Goal: Information Seeking & Learning: Find contact information

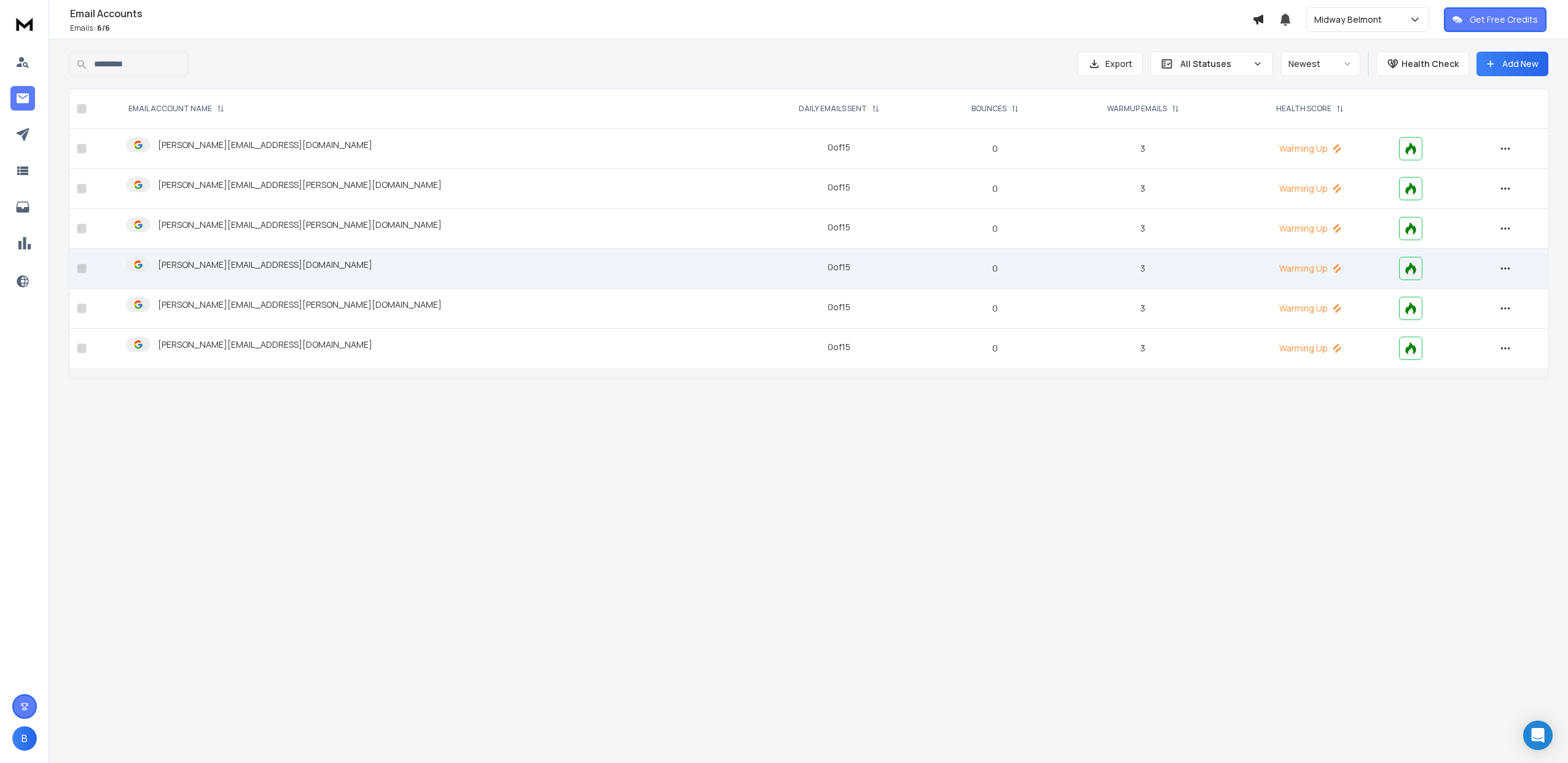
click at [746, 256] on td "0 of 15" at bounding box center [839, 264] width 187 height 32
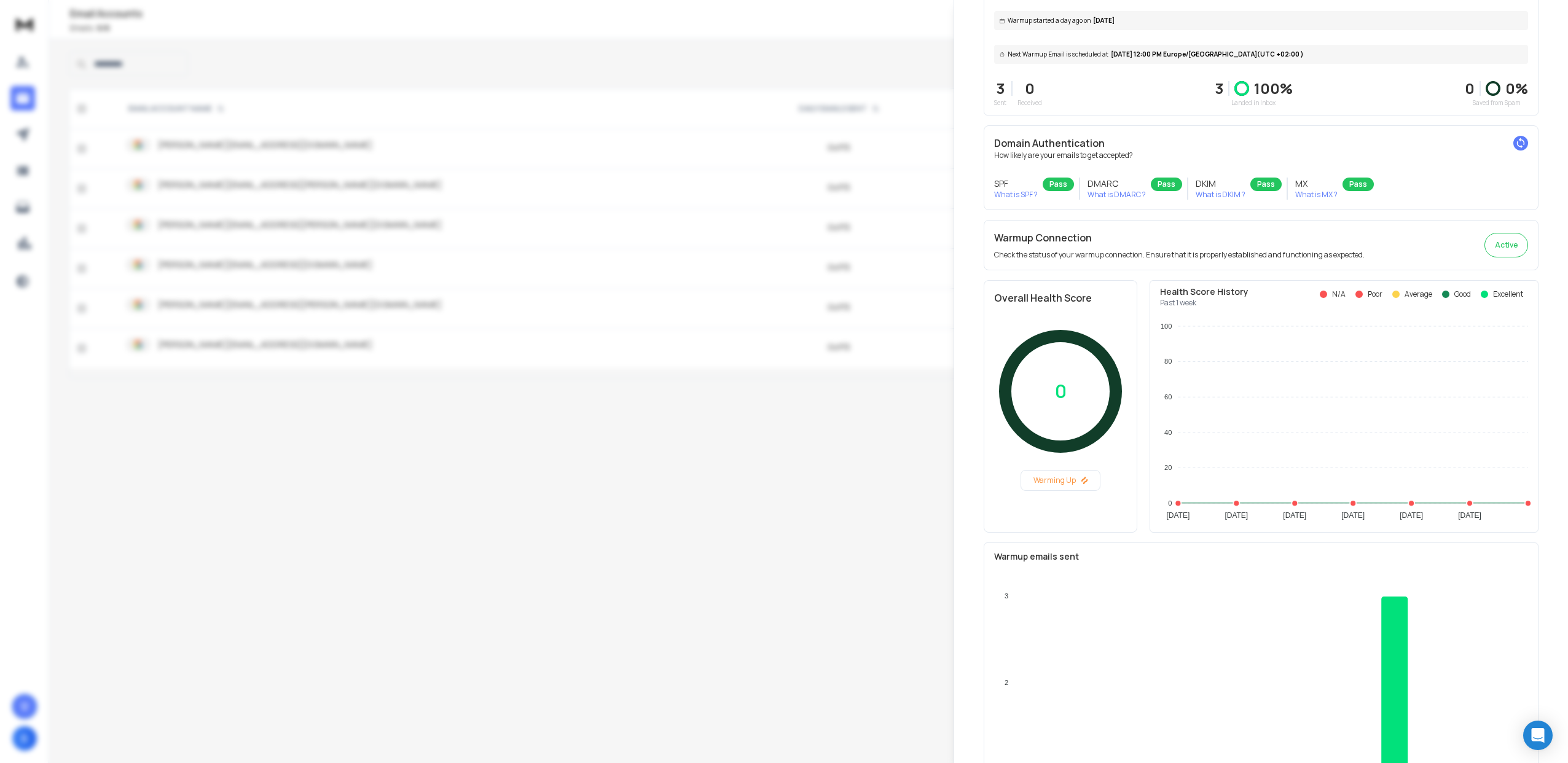
scroll to position [246, 0]
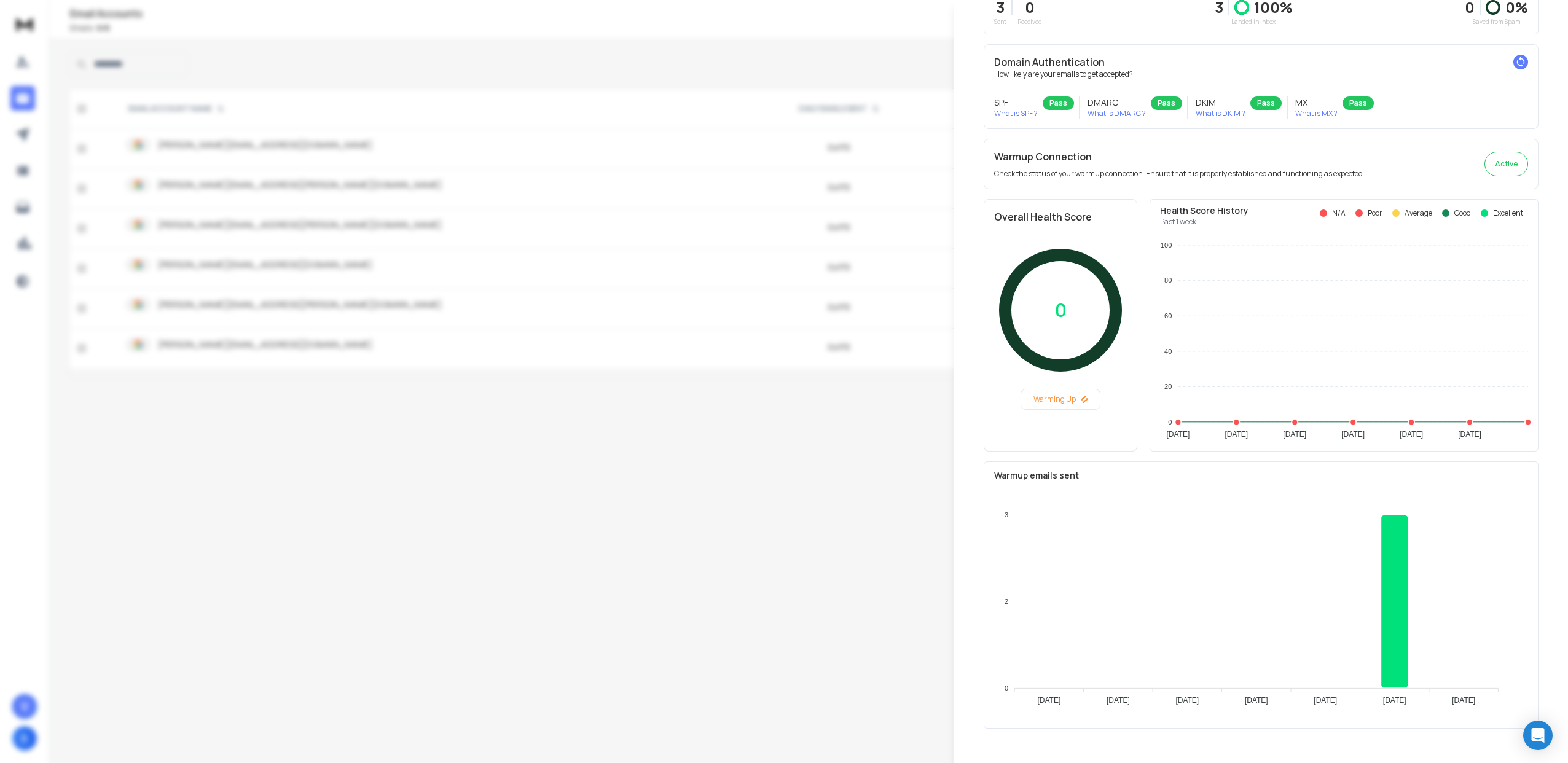
click at [705, 605] on div at bounding box center [784, 381] width 1568 height 763
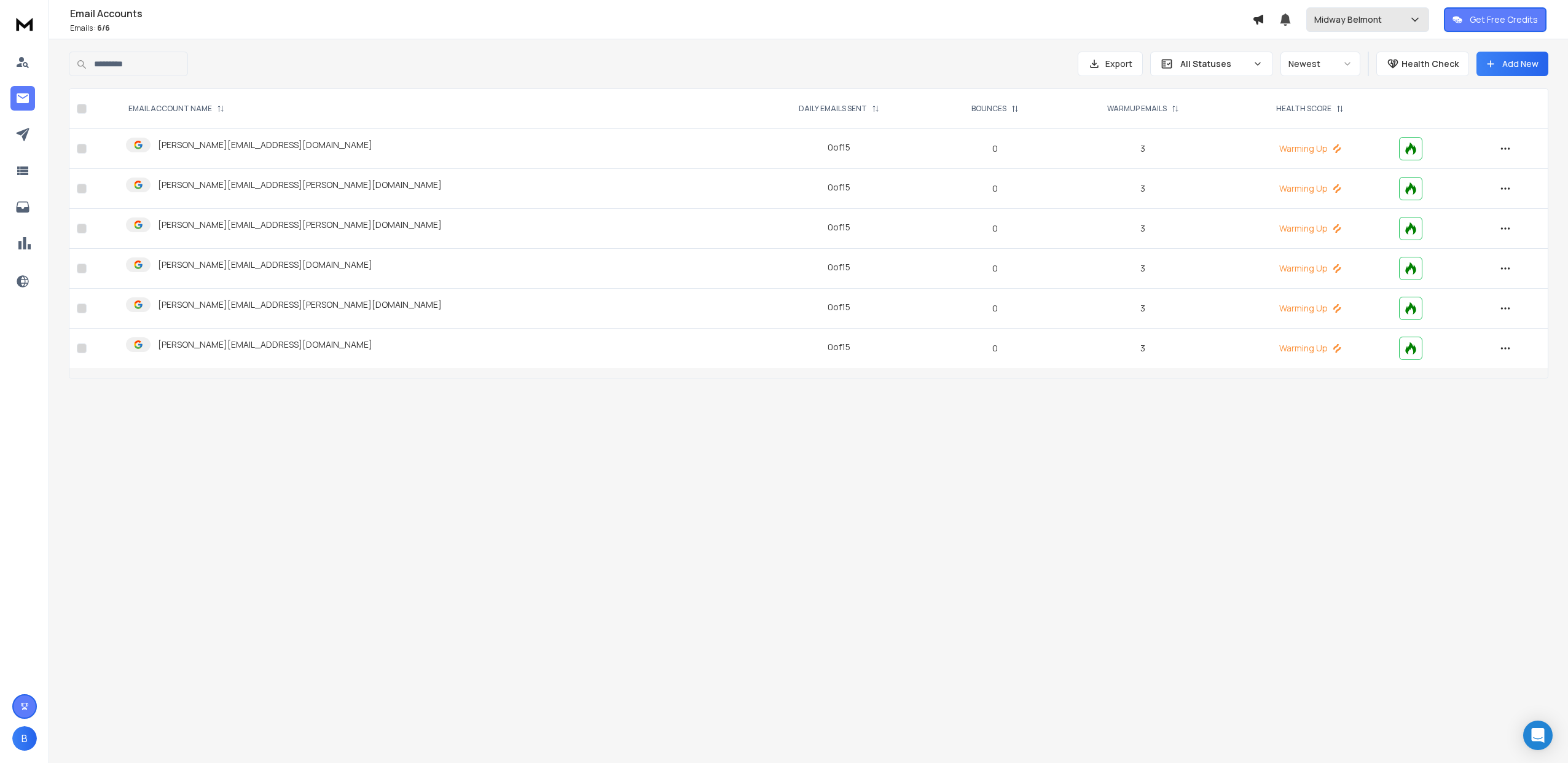
click at [1410, 19] on div "Midway Belmont" at bounding box center [1367, 20] width 107 height 12
click at [1391, 154] on div "InboxGenius" at bounding box center [1371, 150] width 117 height 20
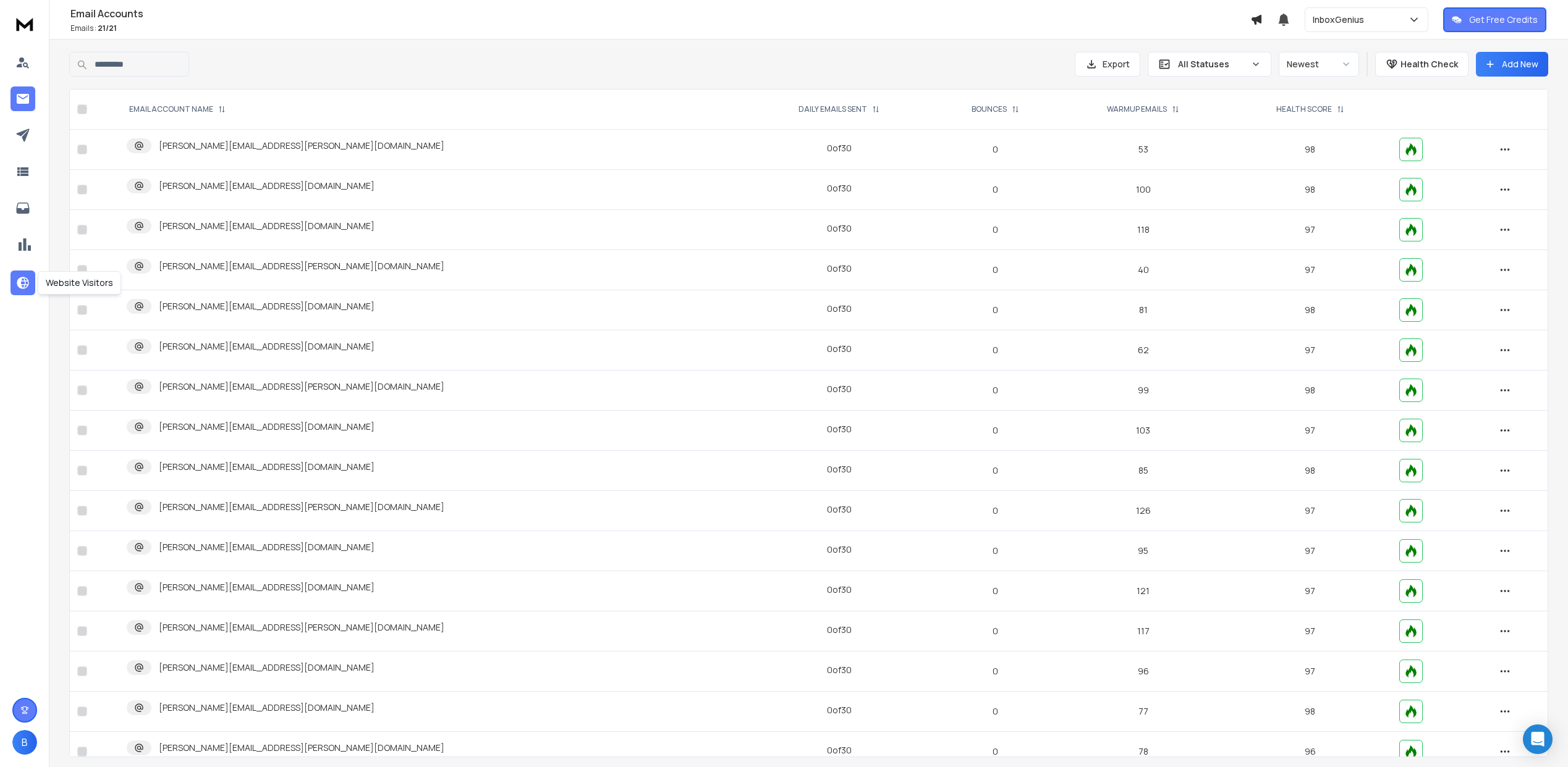
click at [26, 291] on link at bounding box center [23, 283] width 25 height 25
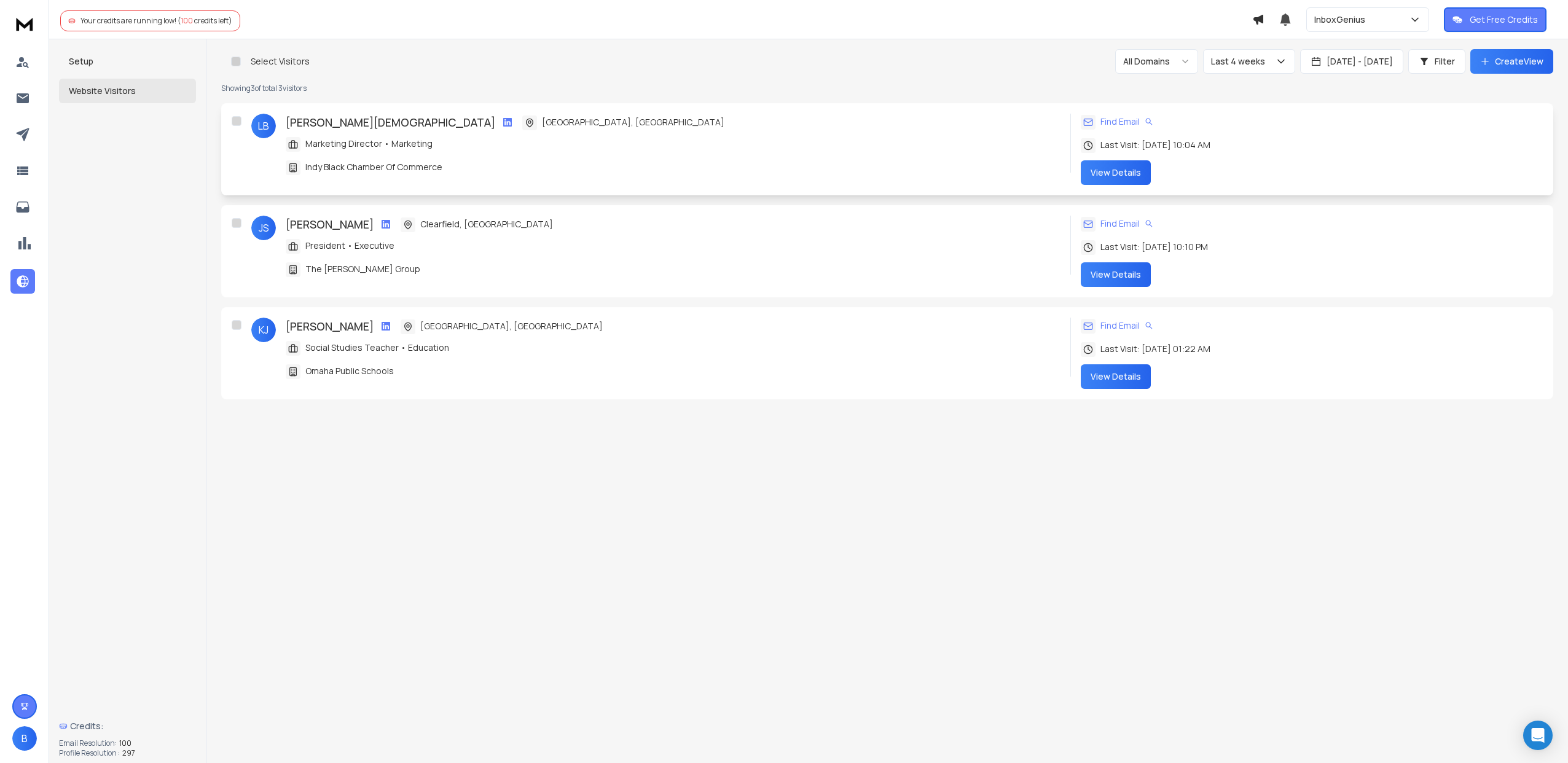
click at [351, 127] on h3 "[PERSON_NAME][DEMOGRAPHIC_DATA]" at bounding box center [390, 122] width 210 height 17
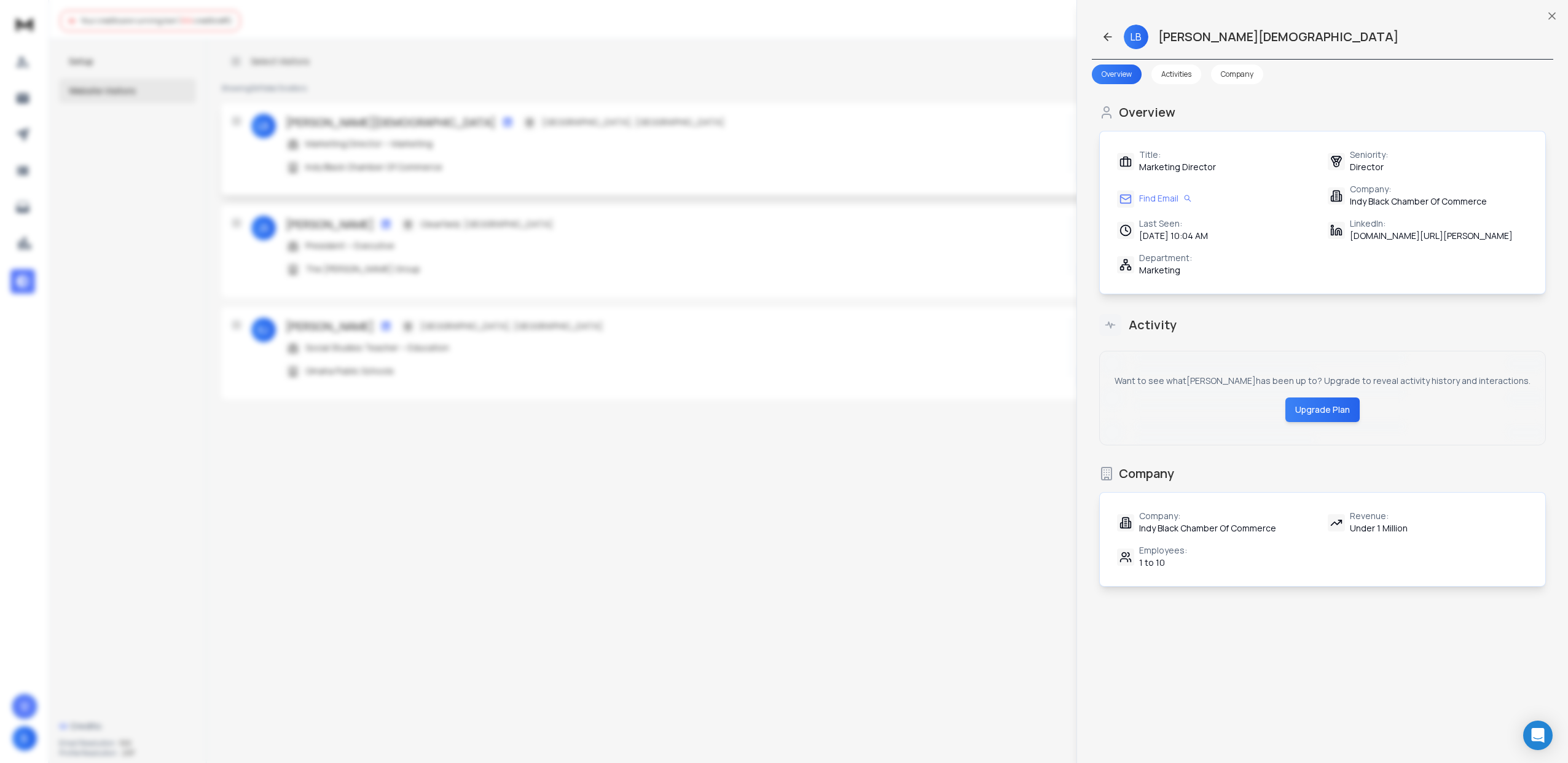
click at [351, 127] on div at bounding box center [784, 381] width 1568 height 763
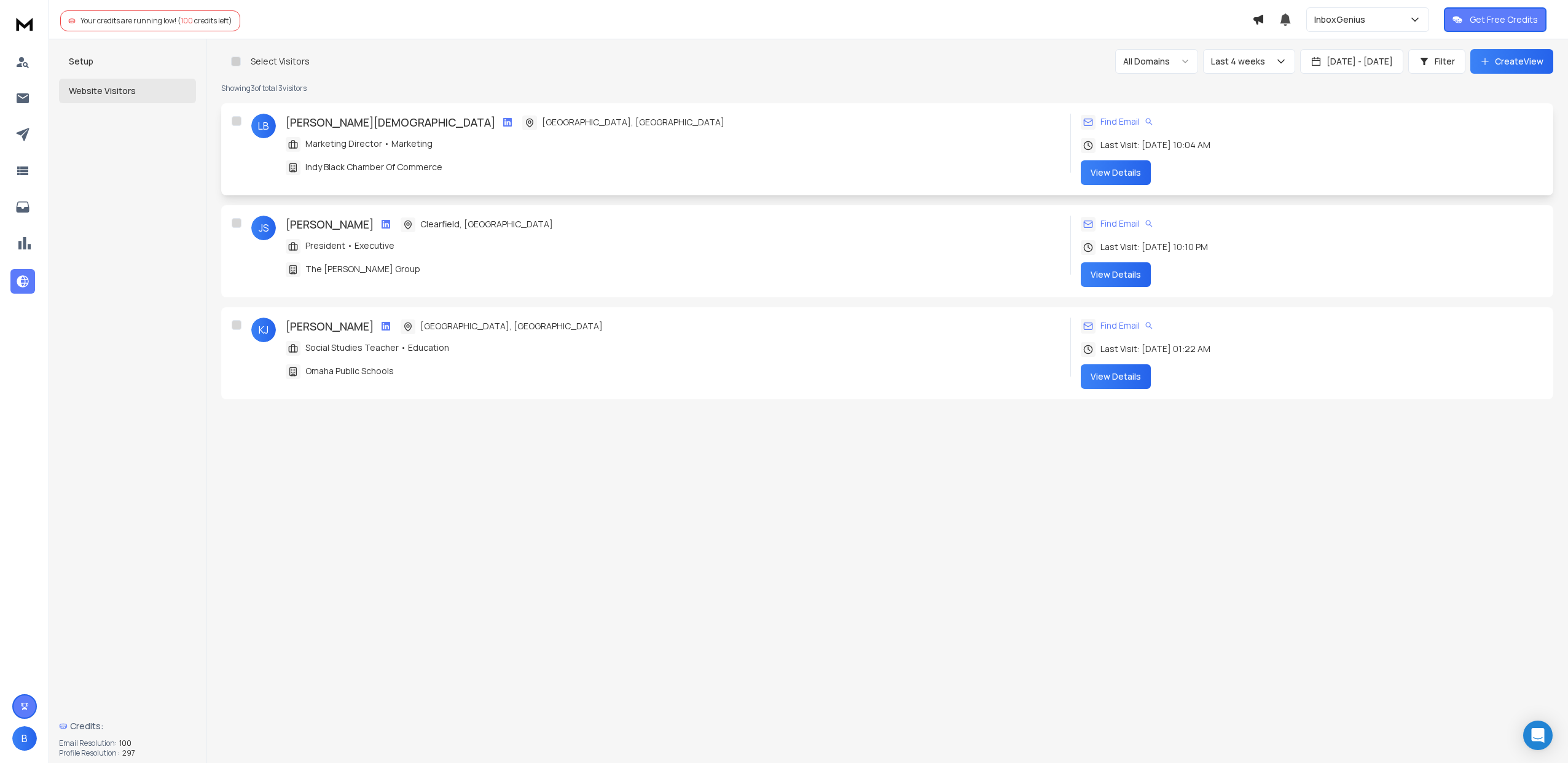
click at [1115, 164] on button "View Details" at bounding box center [1115, 173] width 70 height 25
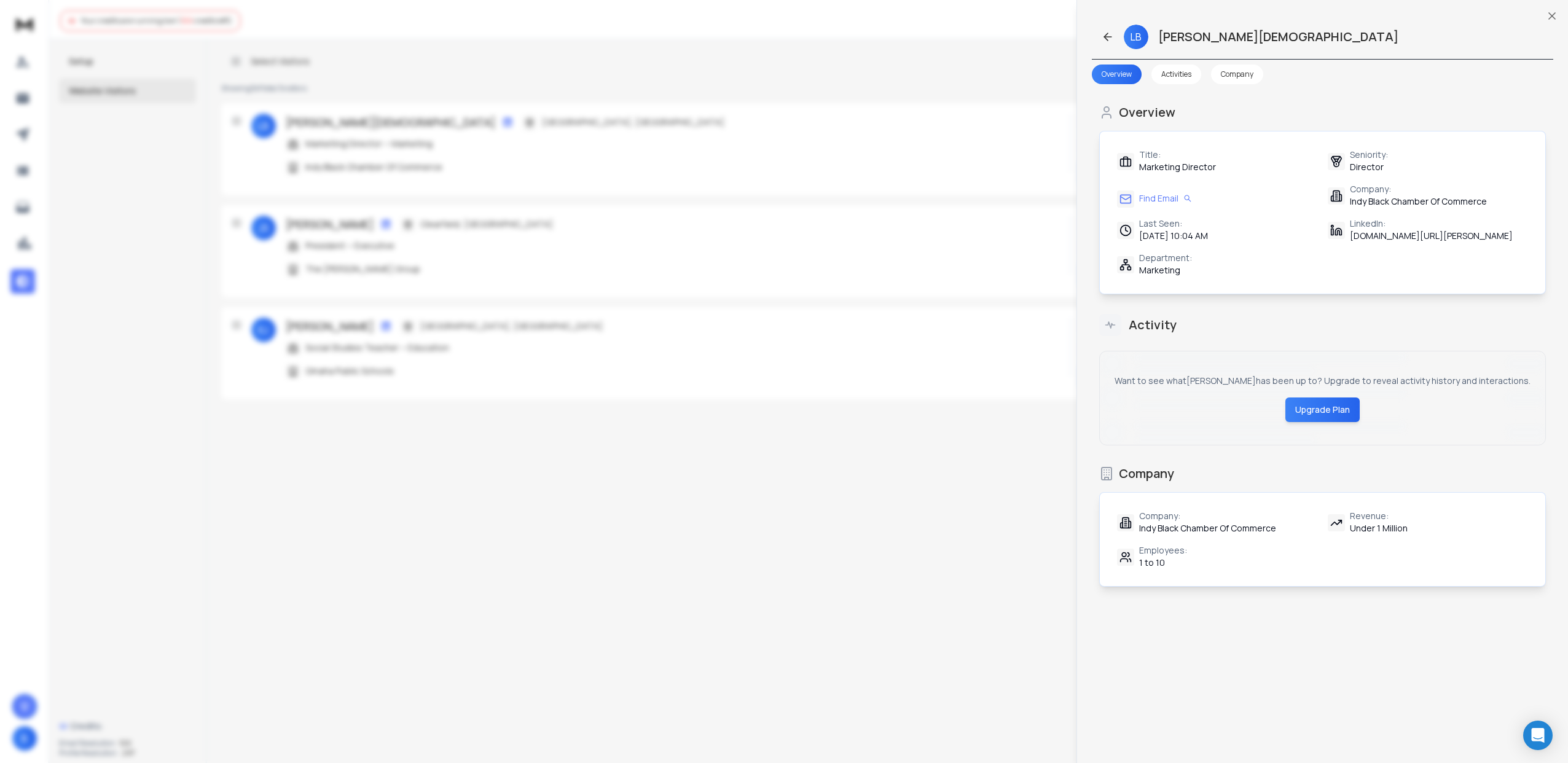
click at [935, 290] on div at bounding box center [784, 381] width 1568 height 763
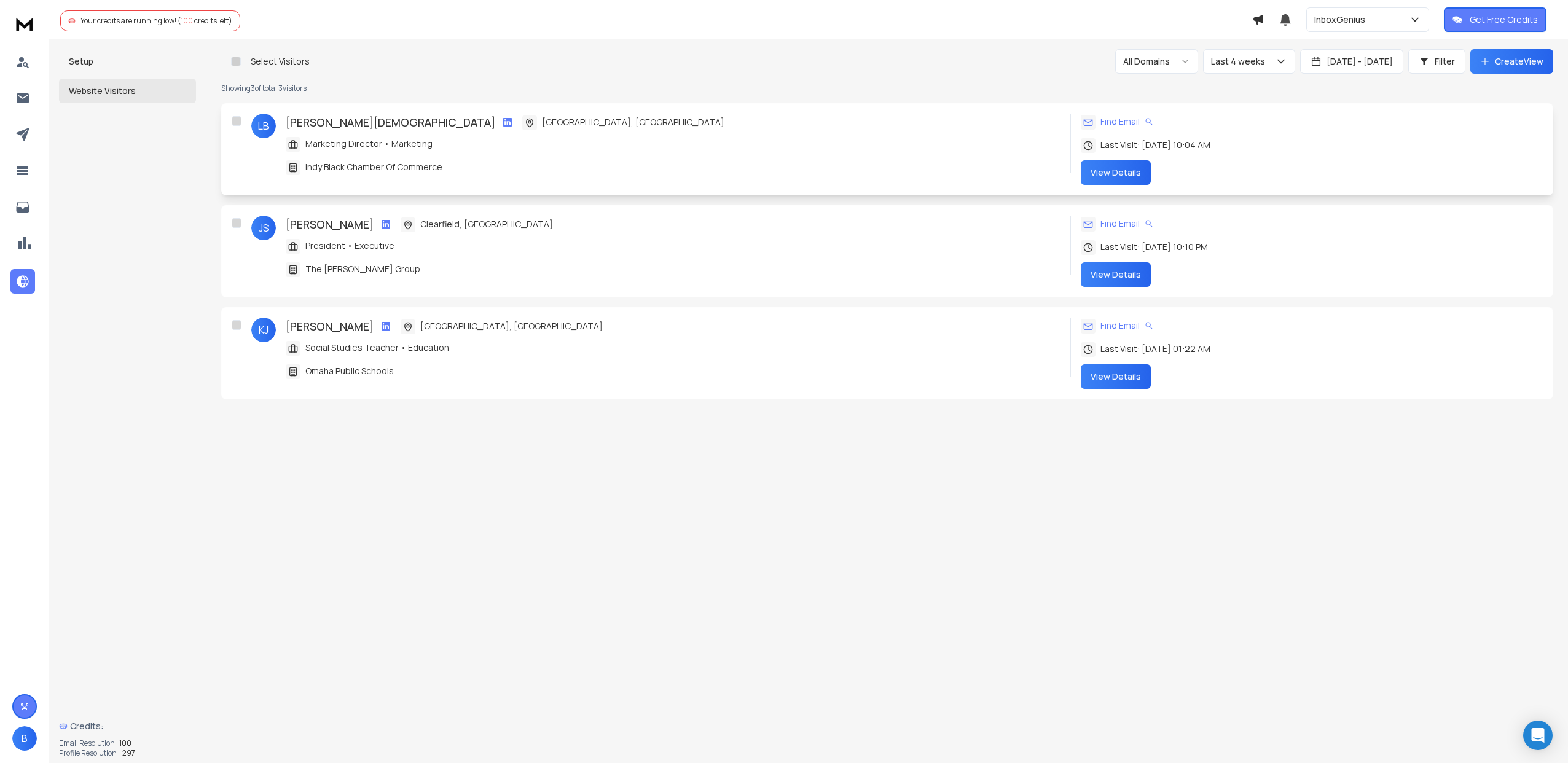
click at [1121, 125] on div "Find Email" at bounding box center [1117, 122] width 73 height 16
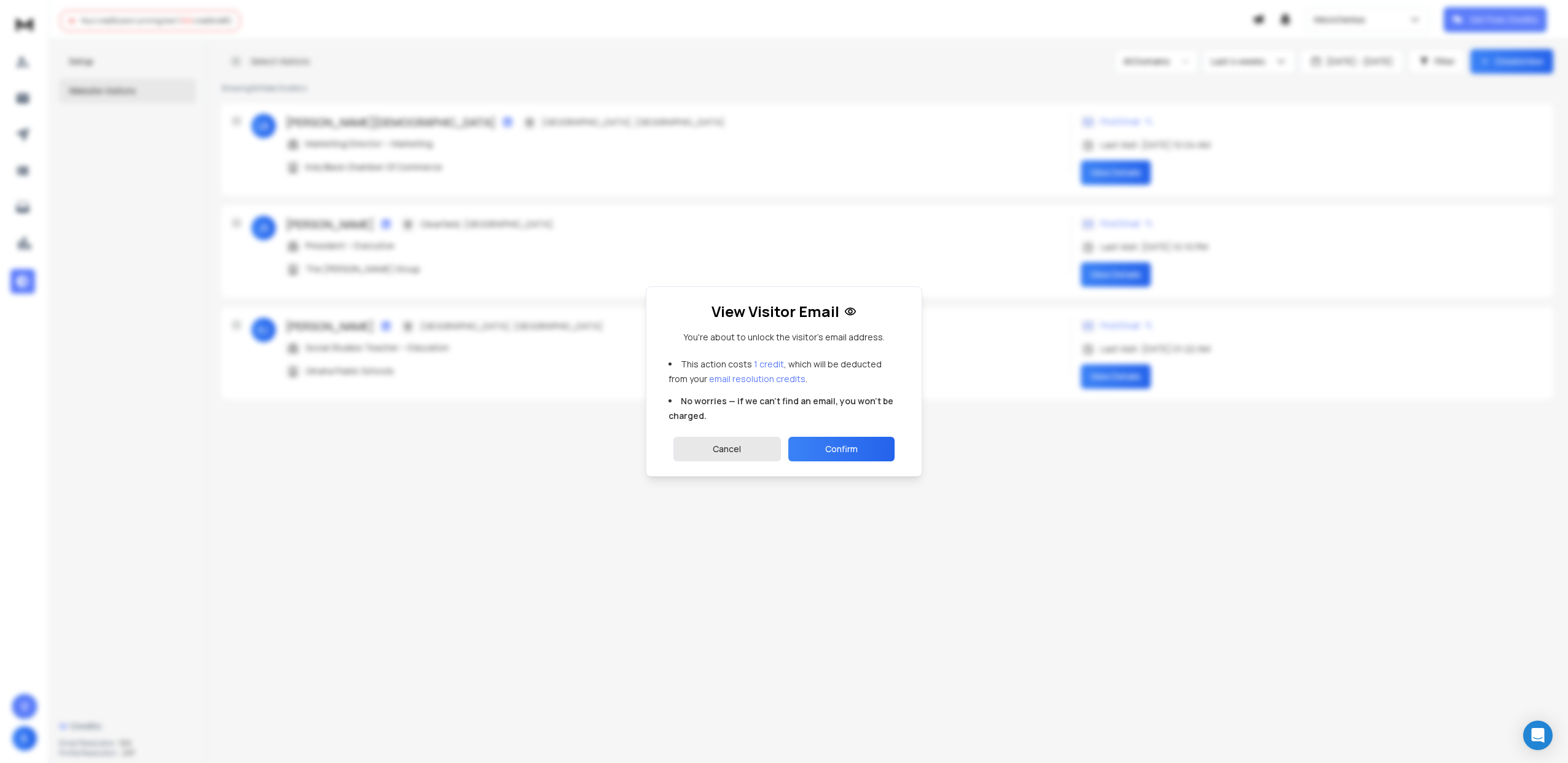
click at [761, 453] on button "Cancel" at bounding box center [727, 449] width 107 height 25
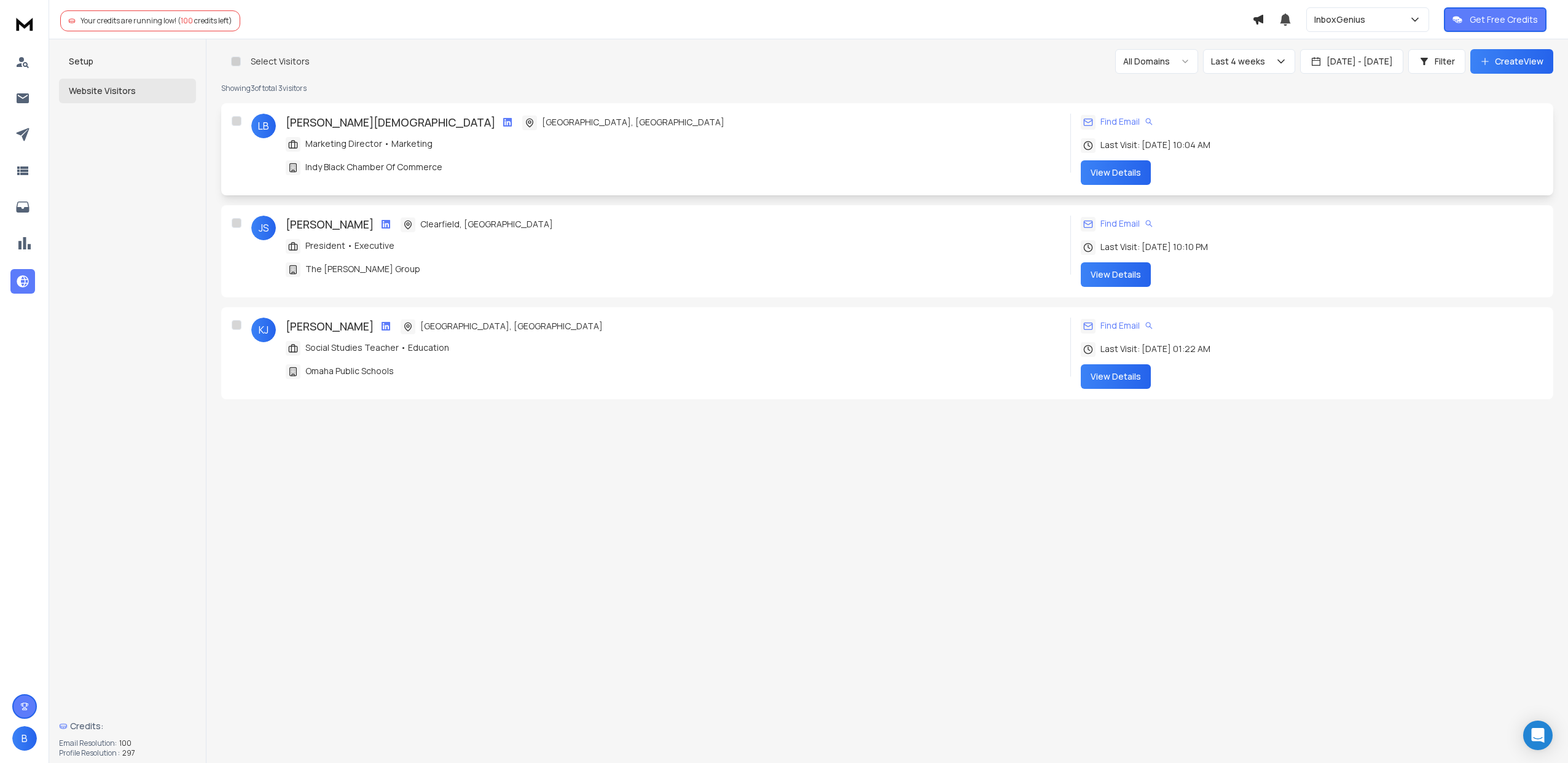
click at [1132, 173] on button "View Details" at bounding box center [1115, 173] width 70 height 25
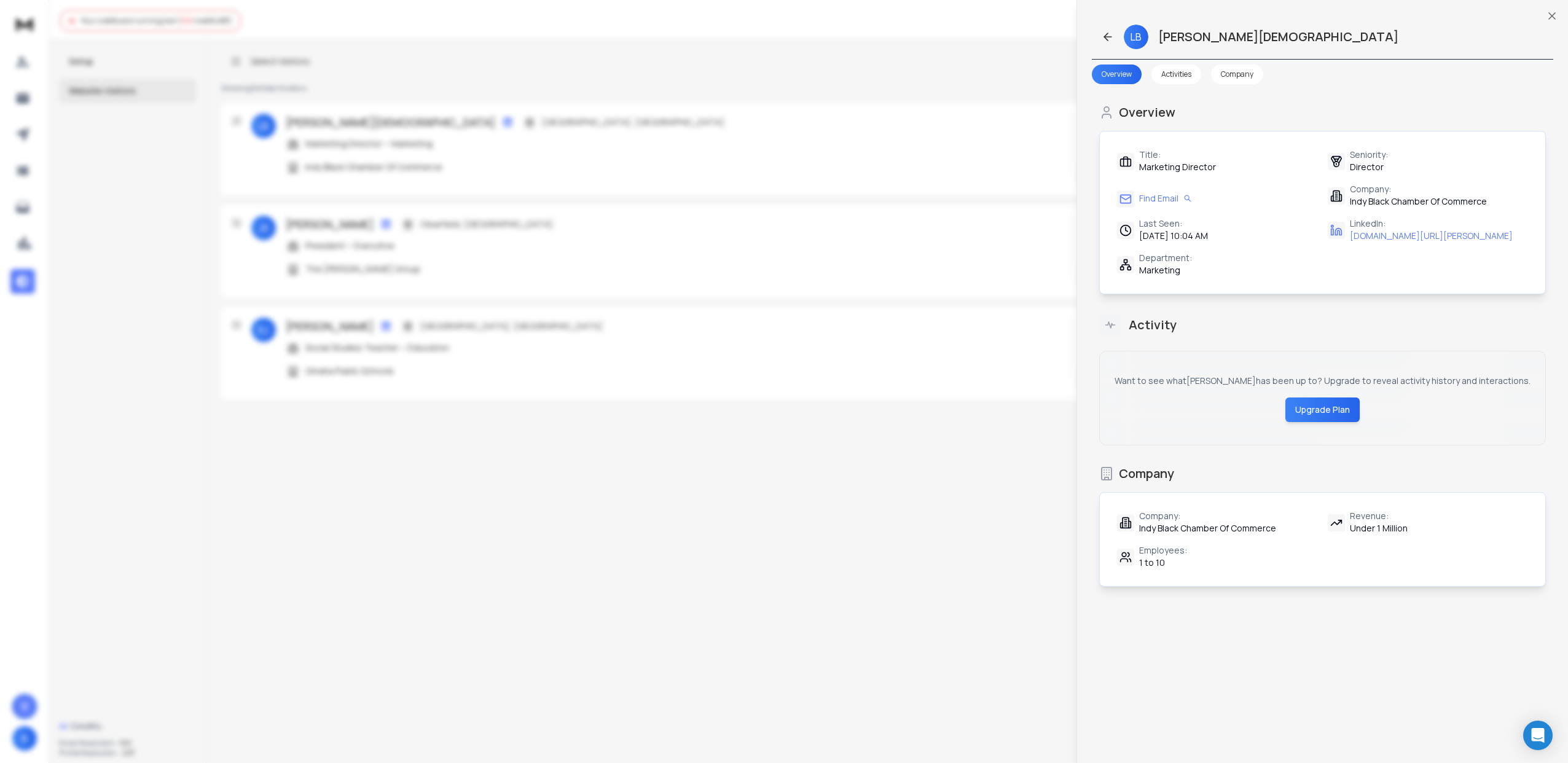
click at [1375, 238] on span "linkedin.com/in/leland-baptist" at bounding box center [1431, 236] width 163 height 12
click at [847, 351] on div at bounding box center [784, 381] width 1568 height 763
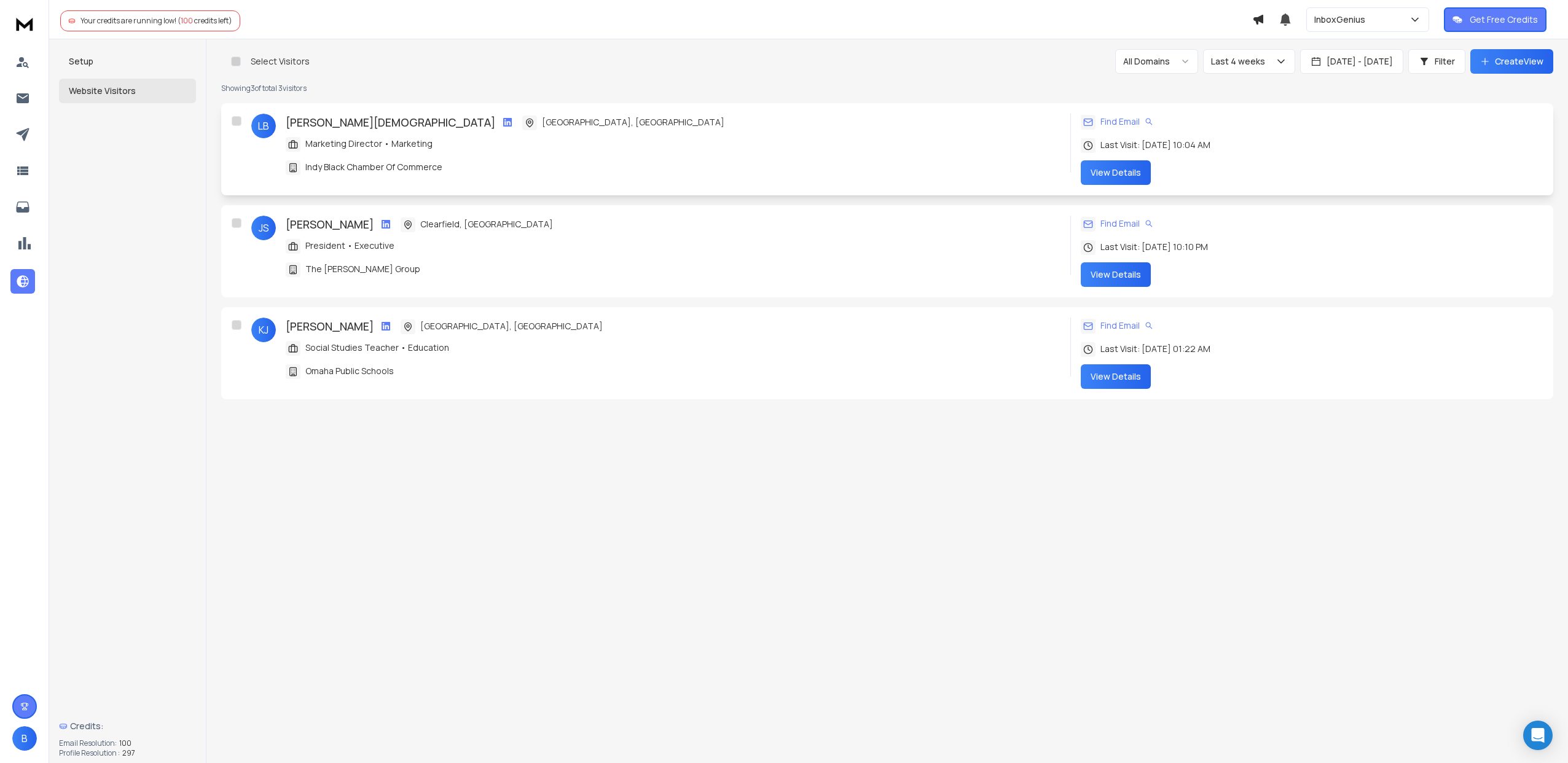
click at [235, 120] on button "button" at bounding box center [237, 121] width 10 height 10
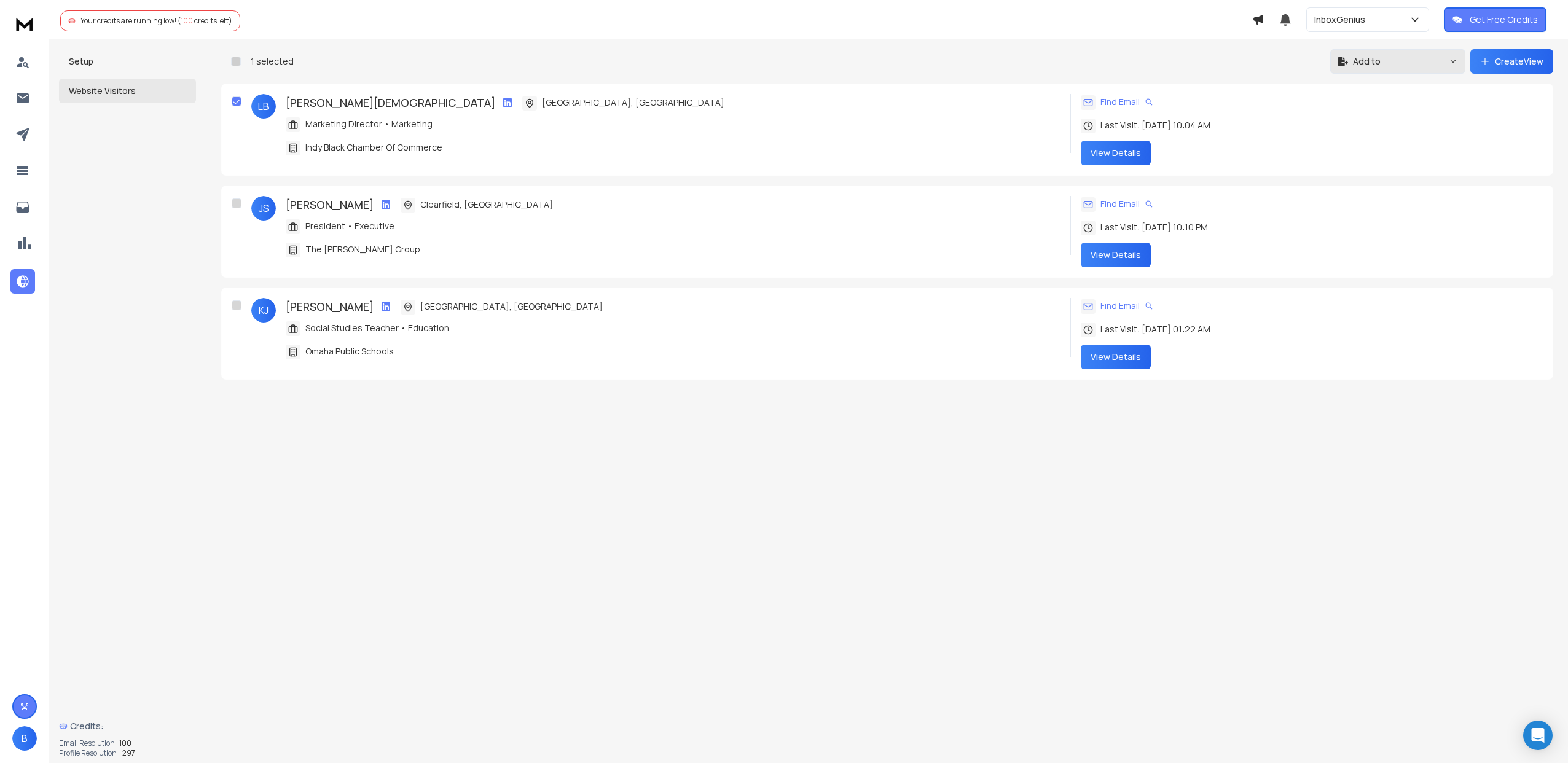
click at [1410, 66] on div "Add to" at bounding box center [1391, 61] width 106 height 12
click at [1357, 561] on div "Get only verified leads with our AI-powered Lead Finder, starting at $22/mo Try…" at bounding box center [784, 381] width 1568 height 763
